Goal: Navigation & Orientation: Find specific page/section

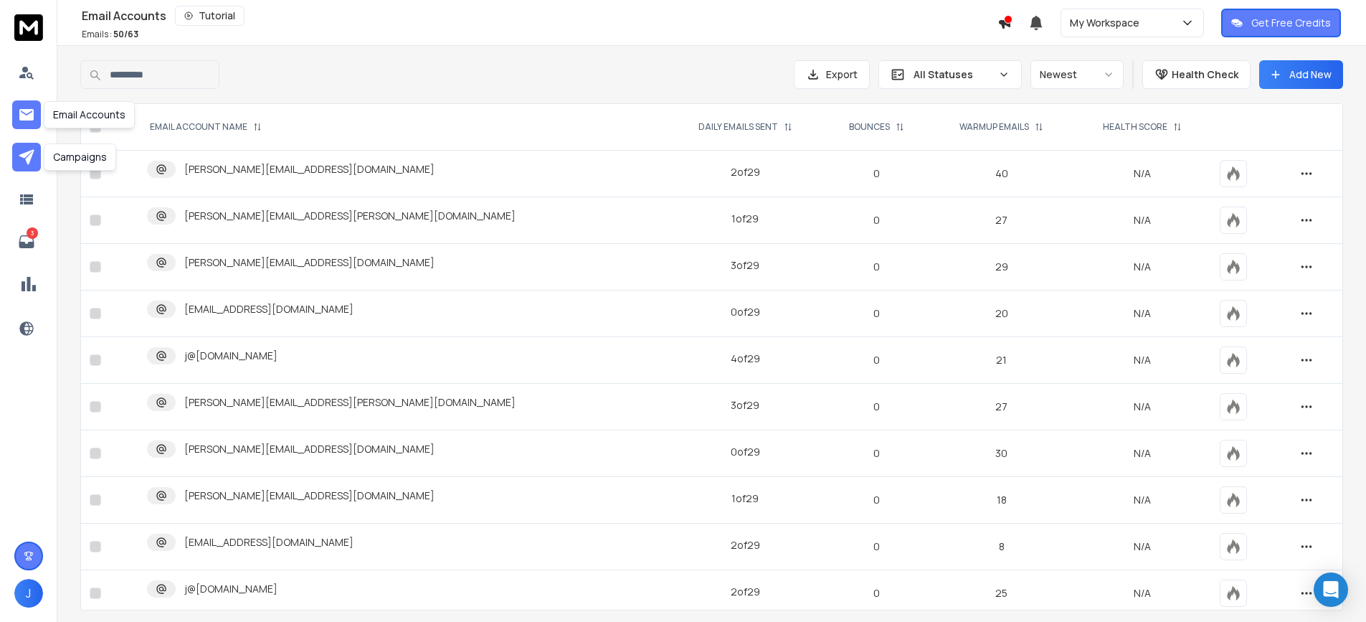
click at [22, 166] on link at bounding box center [26, 157] width 29 height 29
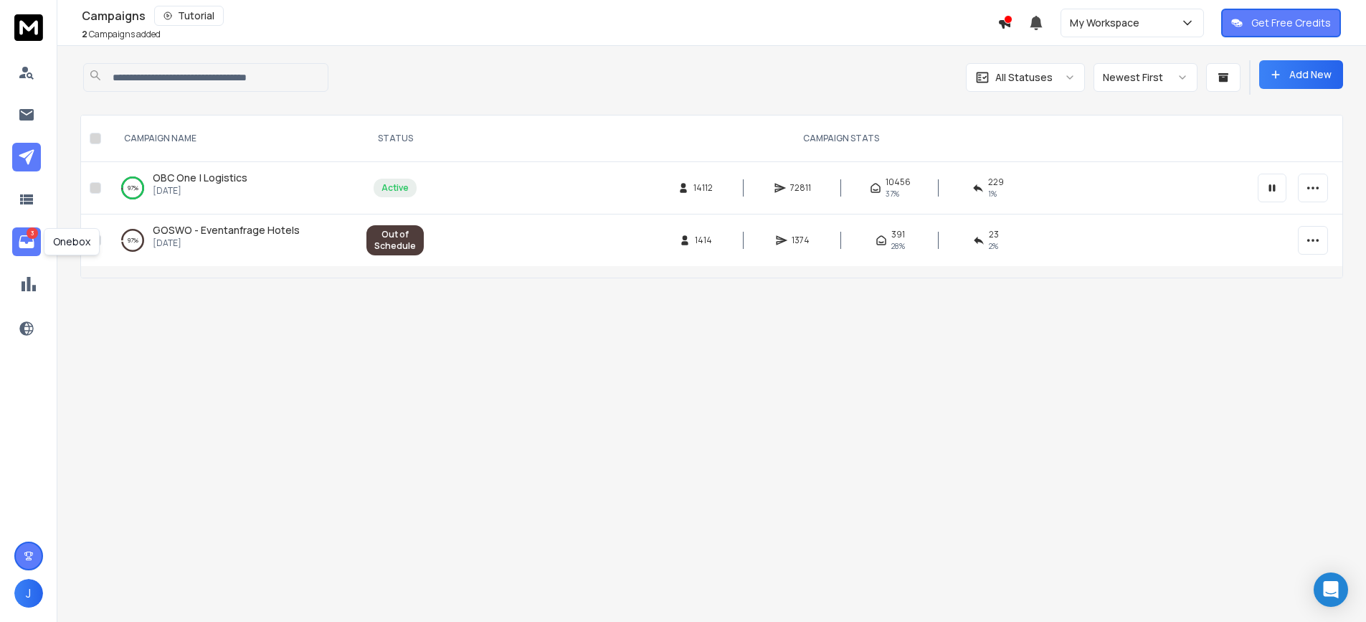
click at [19, 244] on icon at bounding box center [26, 241] width 15 height 13
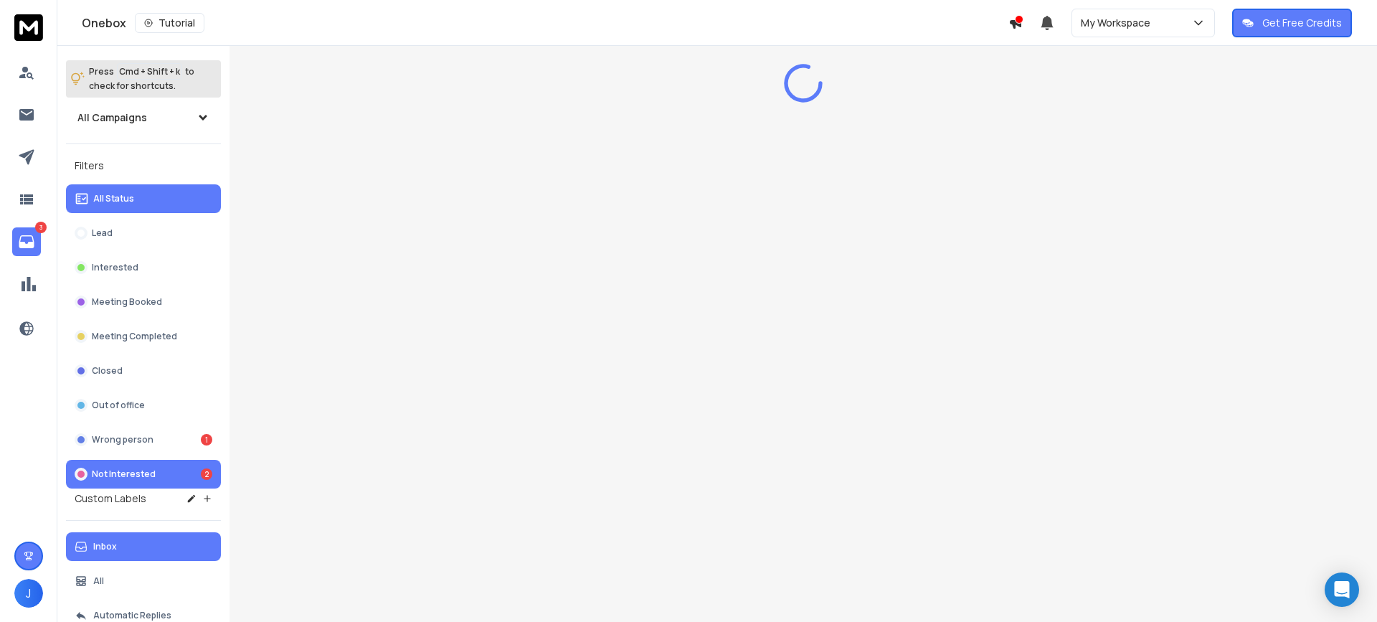
click at [146, 466] on button "Not Interested 2" at bounding box center [143, 474] width 155 height 29
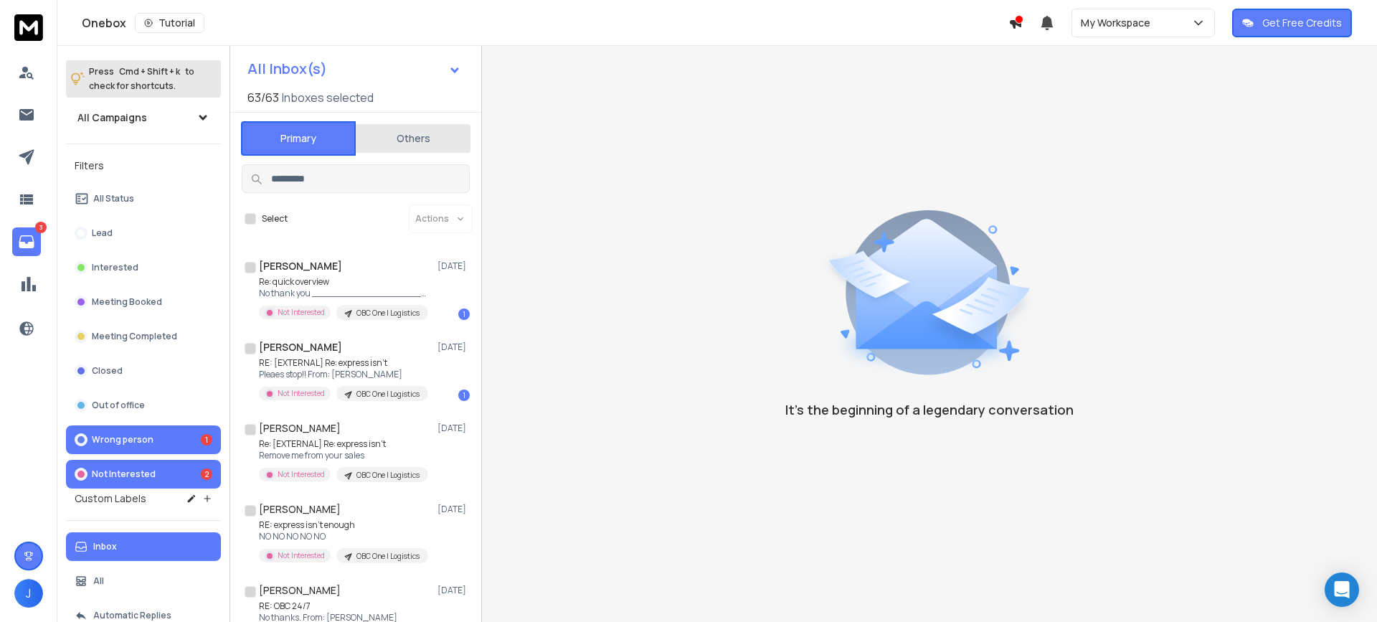
click at [144, 443] on p "Wrong person" at bounding box center [123, 439] width 62 height 11
click at [142, 471] on p "Not Interested" at bounding box center [124, 473] width 64 height 11
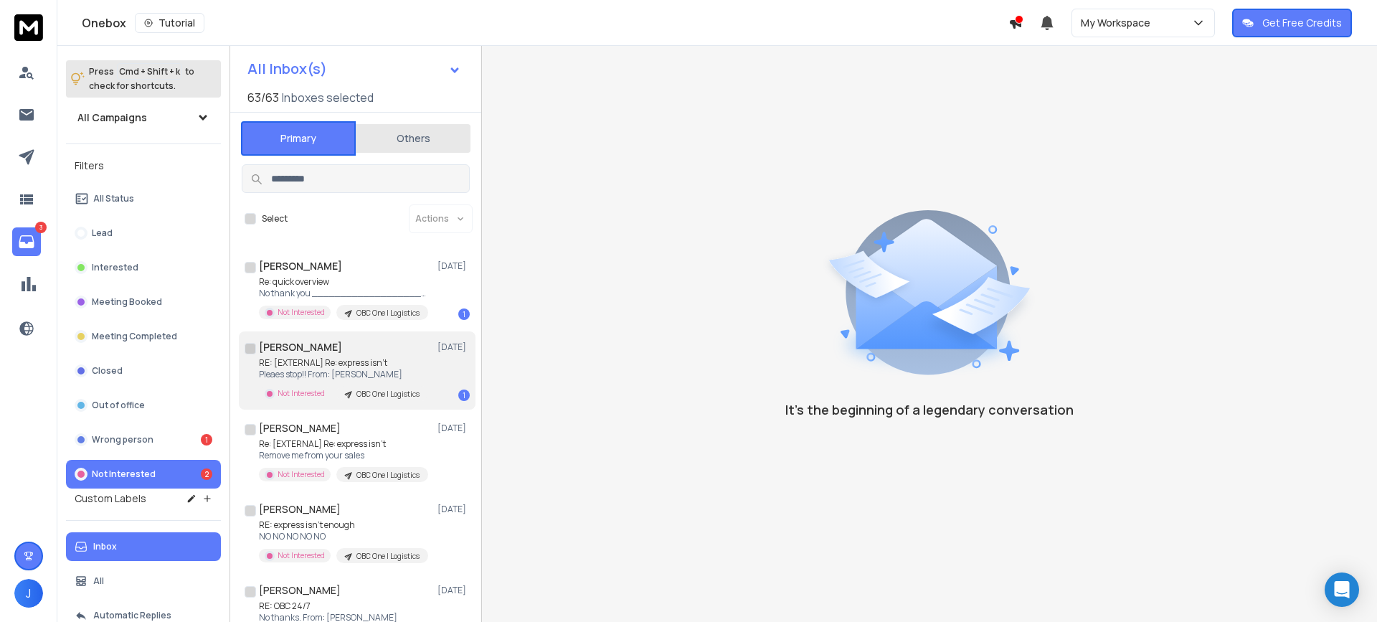
click at [338, 356] on div "Stephen Sullivan 26 Sep RE: [EXTERNAL] Re: express isn't Pleaes stop!! From: Jo…" at bounding box center [364, 370] width 211 height 61
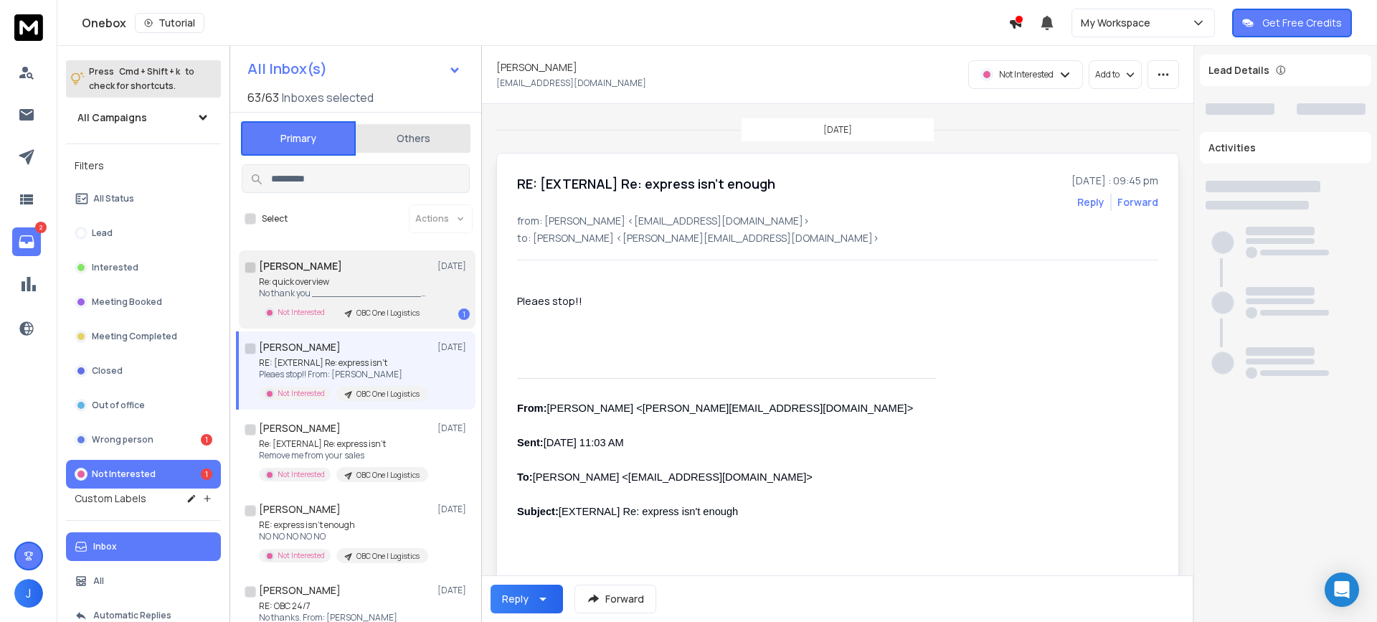
click at [353, 269] on div "Louie Lena 01 Oct" at bounding box center [364, 266] width 211 height 14
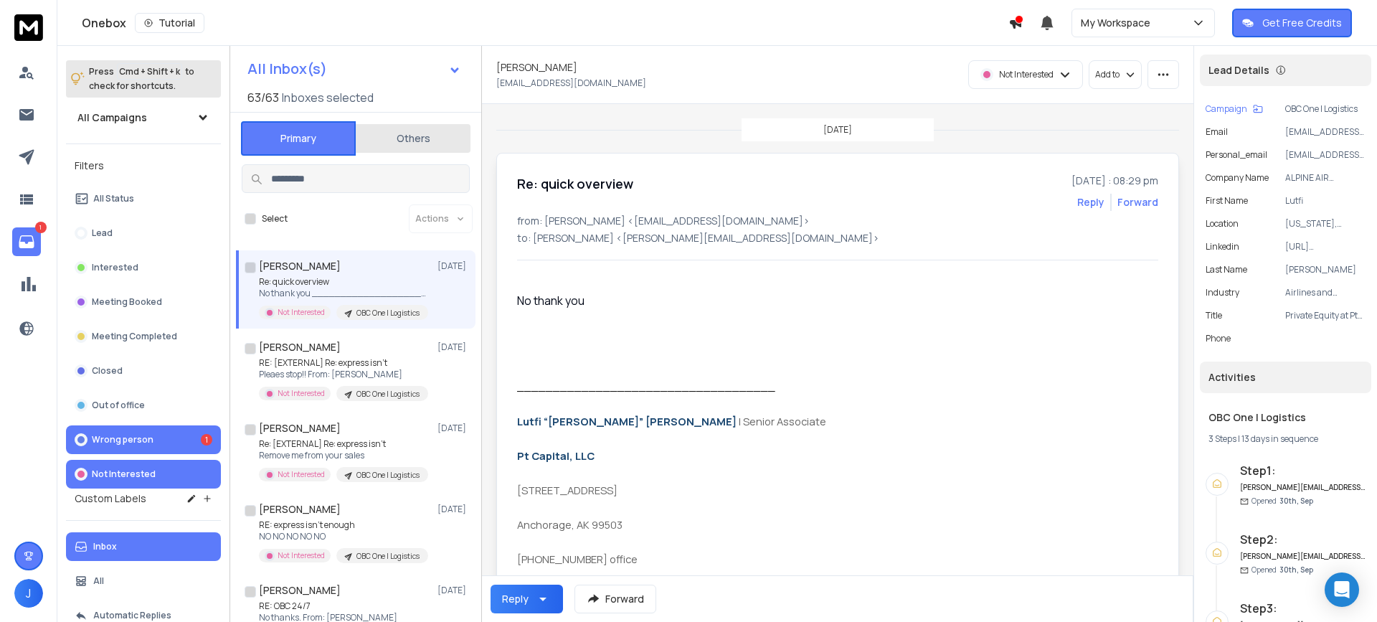
click at [147, 440] on p "Wrong person" at bounding box center [123, 439] width 62 height 11
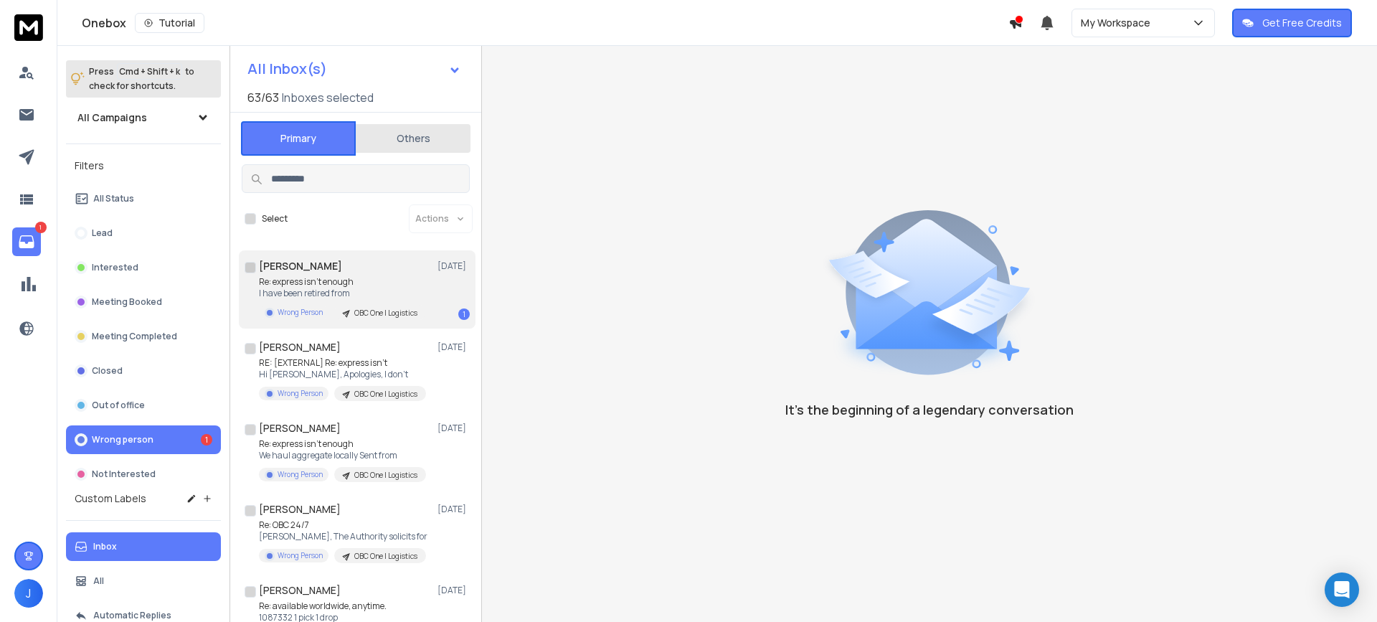
click at [377, 287] on p "I have been retired from" at bounding box center [342, 292] width 167 height 11
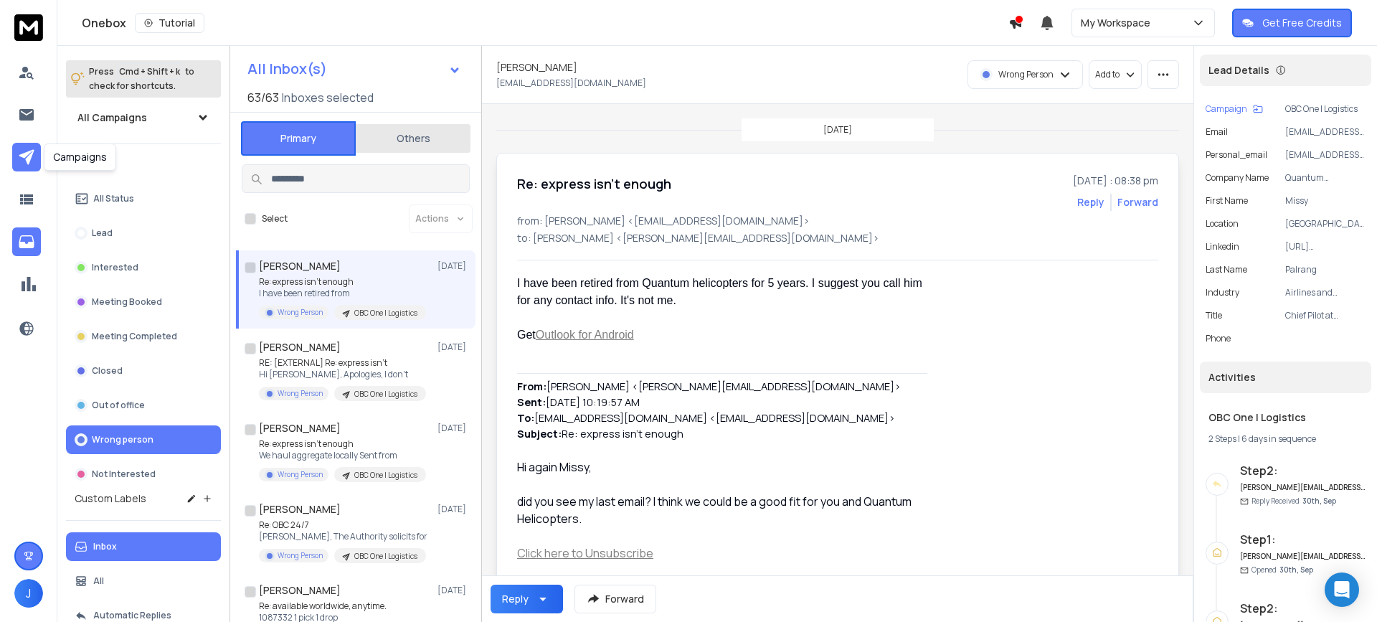
click at [32, 150] on icon at bounding box center [26, 157] width 15 height 15
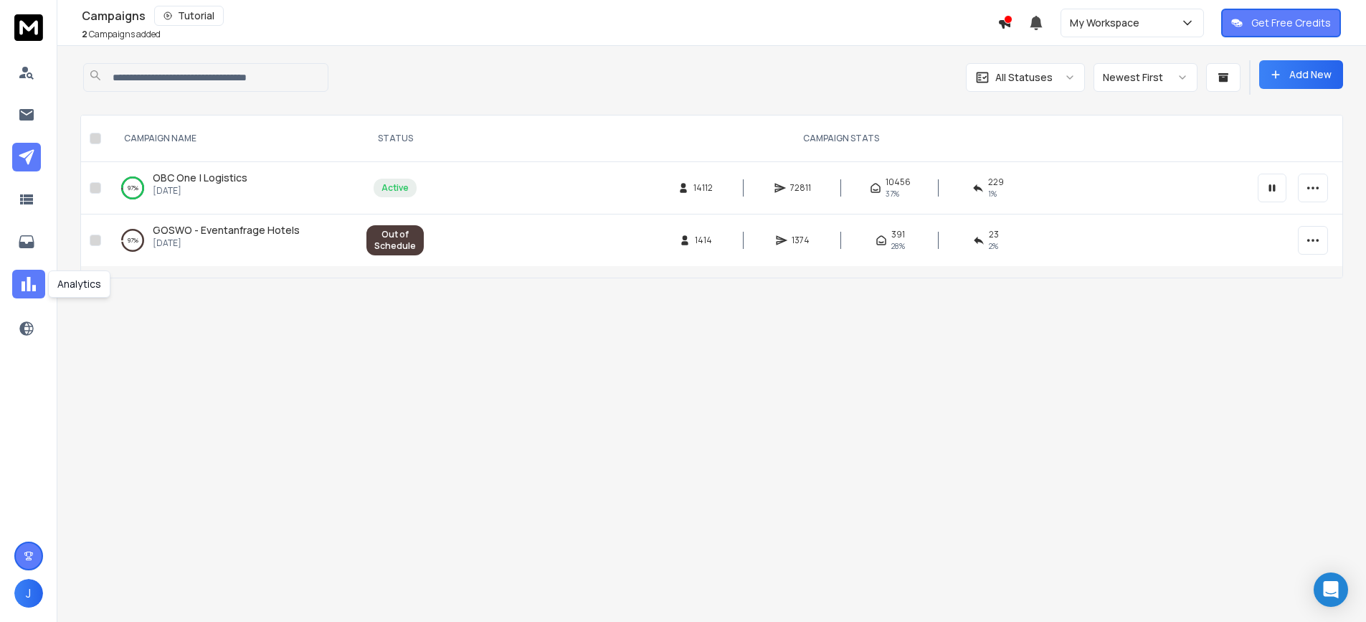
click at [29, 271] on link at bounding box center [28, 283] width 33 height 33
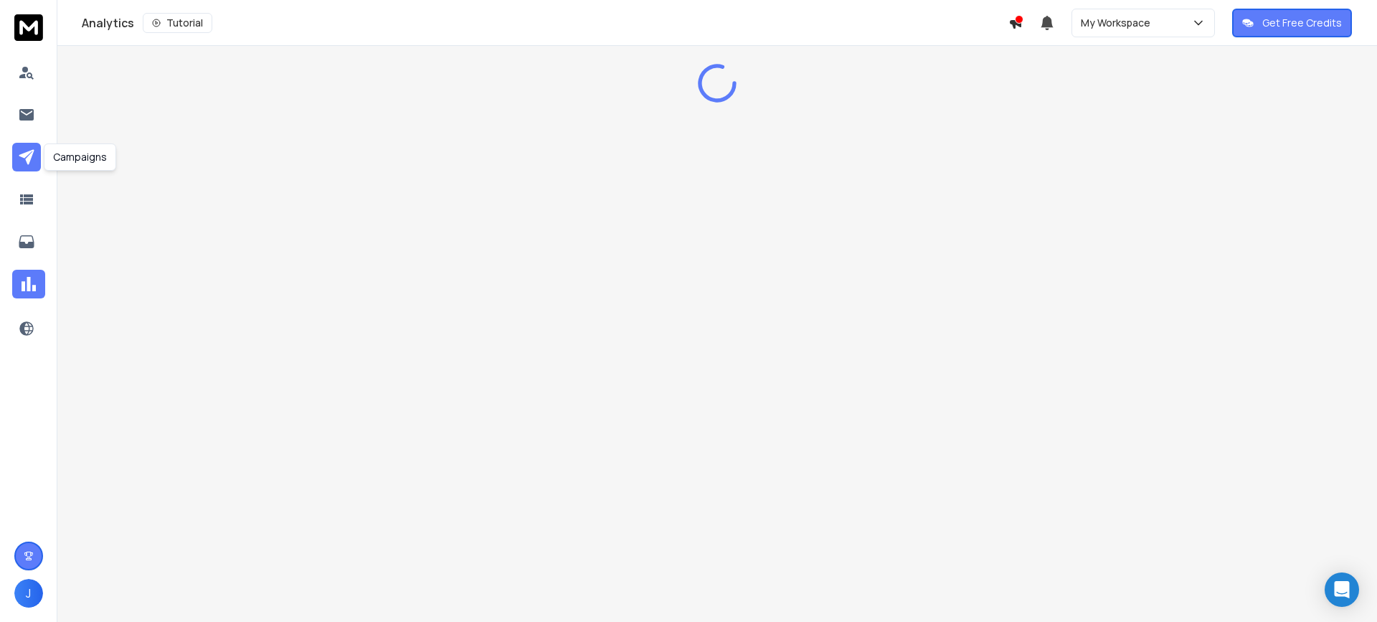
click at [30, 156] on icon at bounding box center [26, 157] width 15 height 15
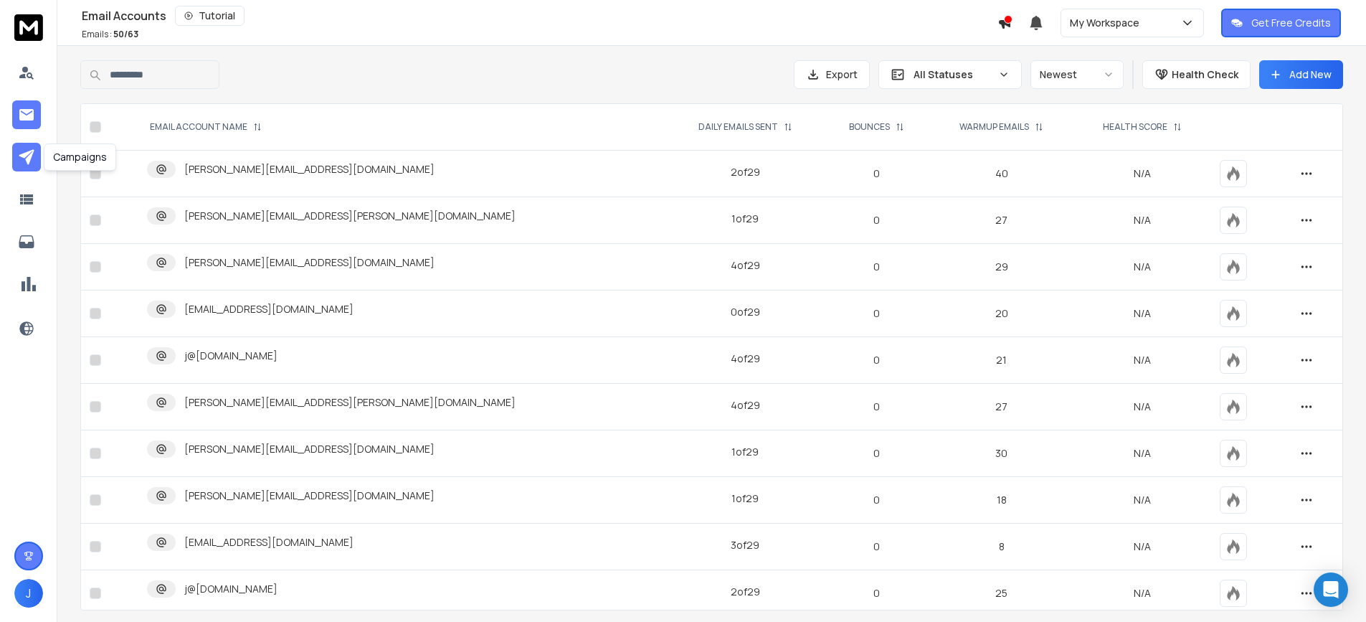
click at [24, 159] on icon at bounding box center [26, 156] width 17 height 17
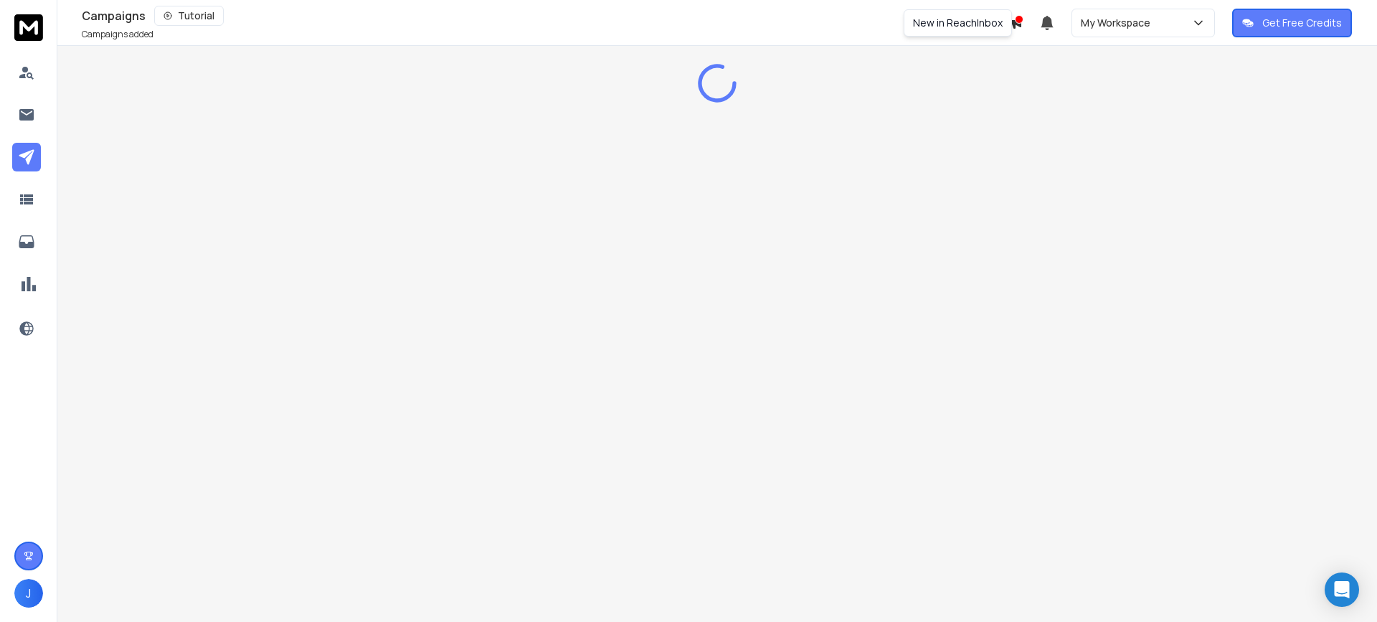
click at [1021, 27] on icon at bounding box center [1014, 22] width 11 height 11
click at [1020, 26] on icon at bounding box center [1015, 23] width 14 height 14
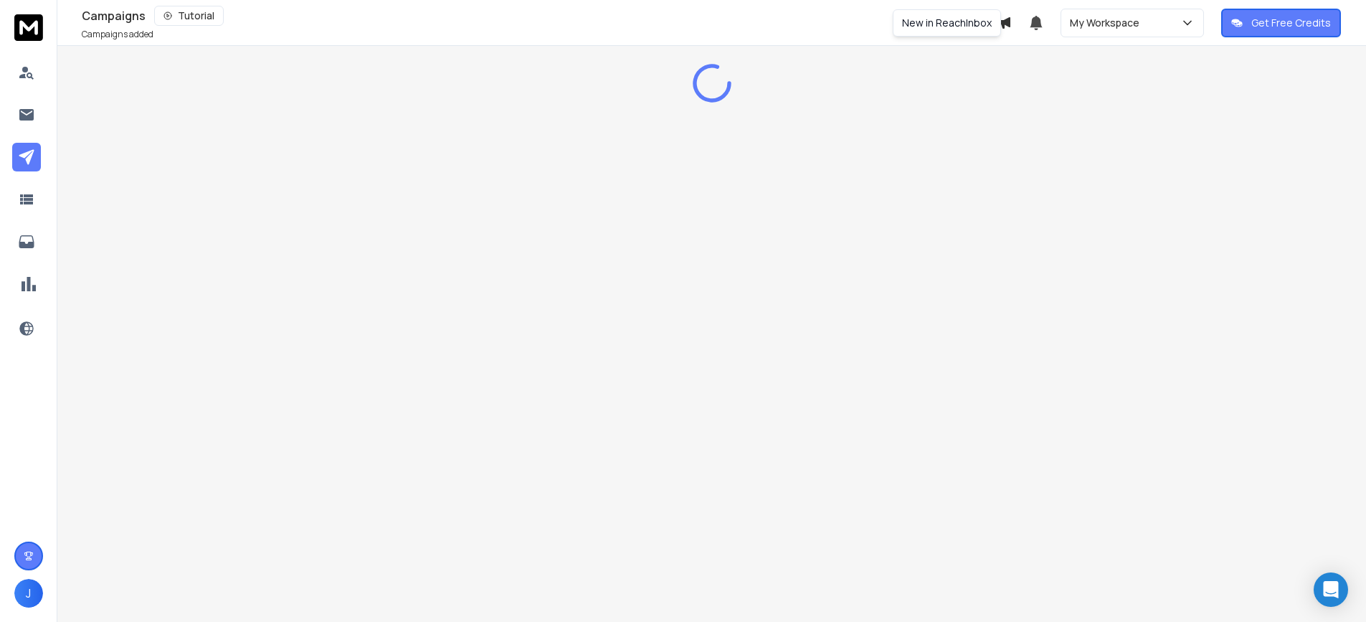
click at [1010, 25] on icon at bounding box center [1004, 22] width 11 height 11
